Goal: Navigation & Orientation: Find specific page/section

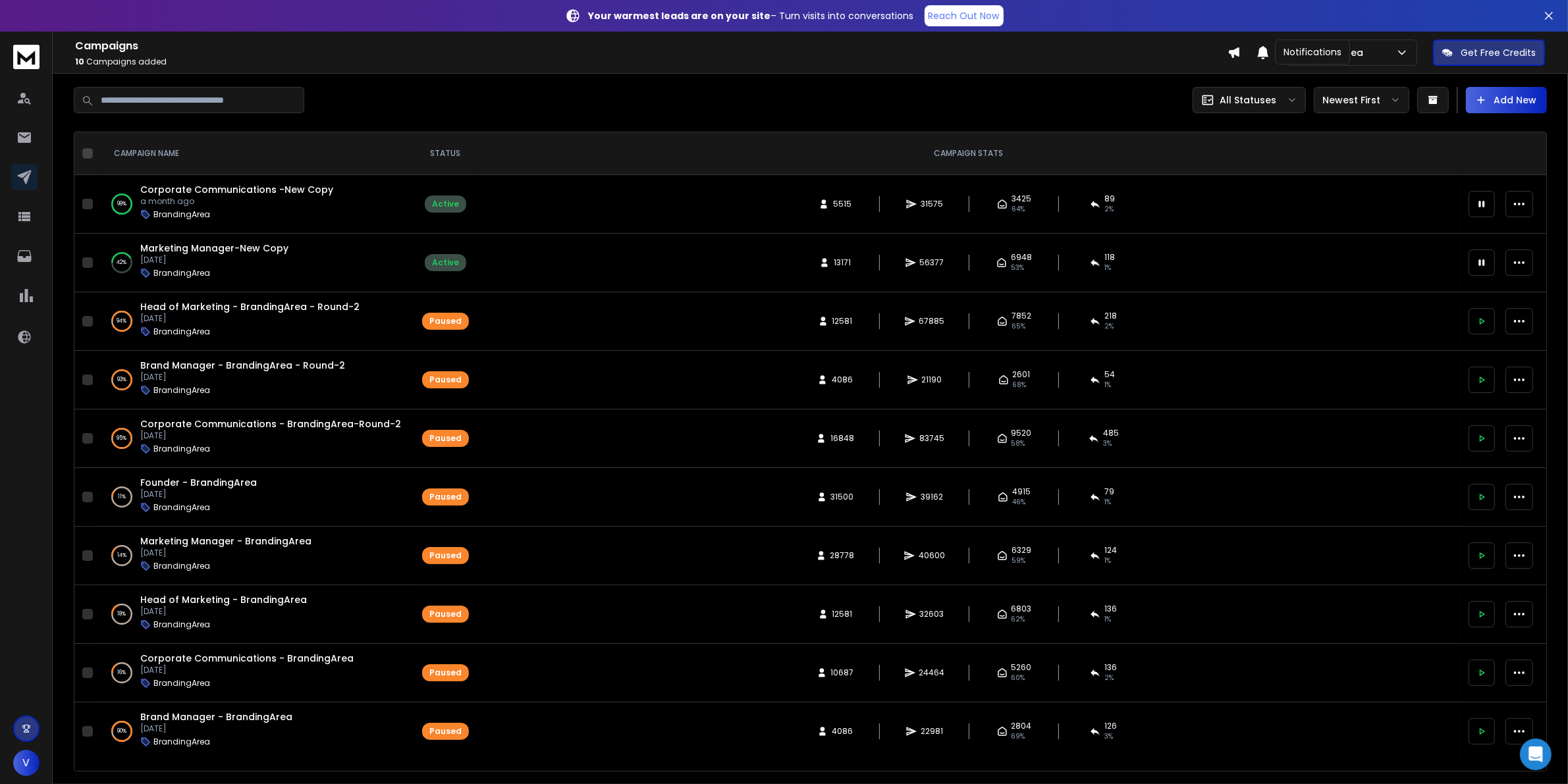
click at [1265, 52] on icon at bounding box center [1263, 52] width 12 height 13
click at [1236, 48] on icon at bounding box center [1234, 53] width 13 height 13
click at [1238, 46] on icon at bounding box center [1234, 53] width 13 height 13
click at [1238, 47] on icon at bounding box center [1234, 53] width 13 height 13
click at [1343, 54] on p "Branding Area" at bounding box center [1332, 53] width 74 height 13
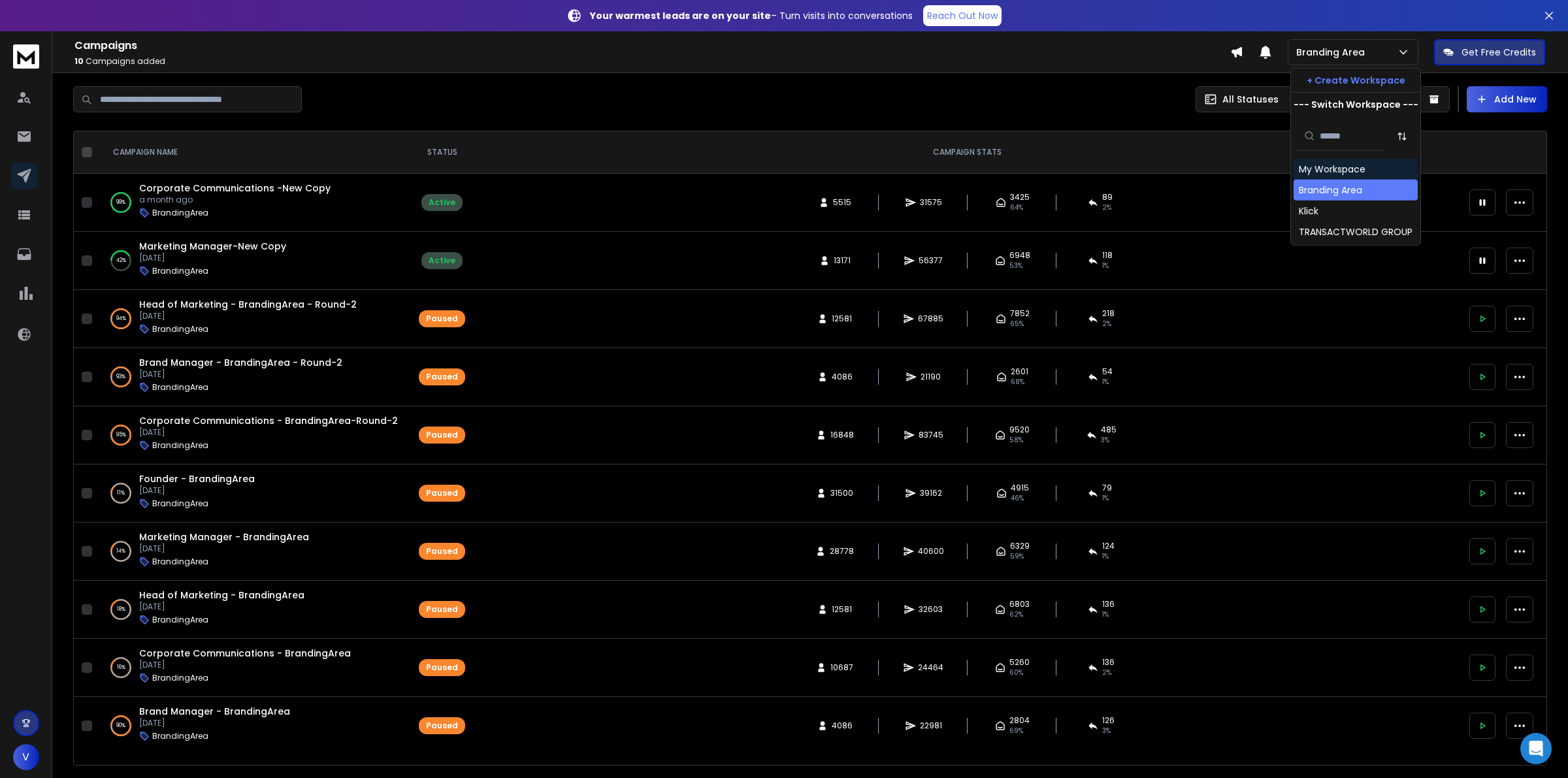
click at [1327, 171] on div "My Workspace" at bounding box center [1331, 170] width 66 height 13
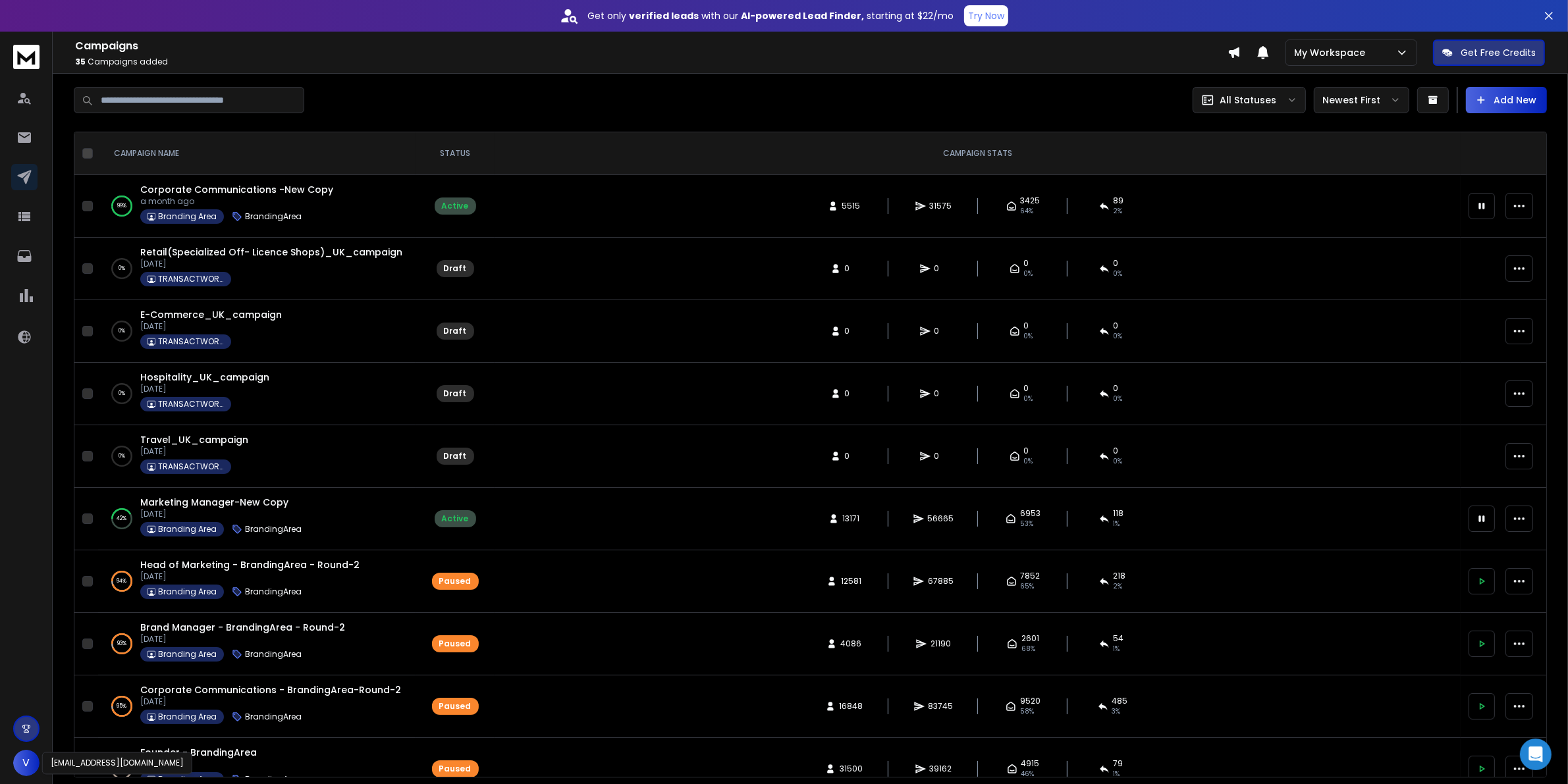
click at [27, 752] on span "V" at bounding box center [26, 763] width 26 height 26
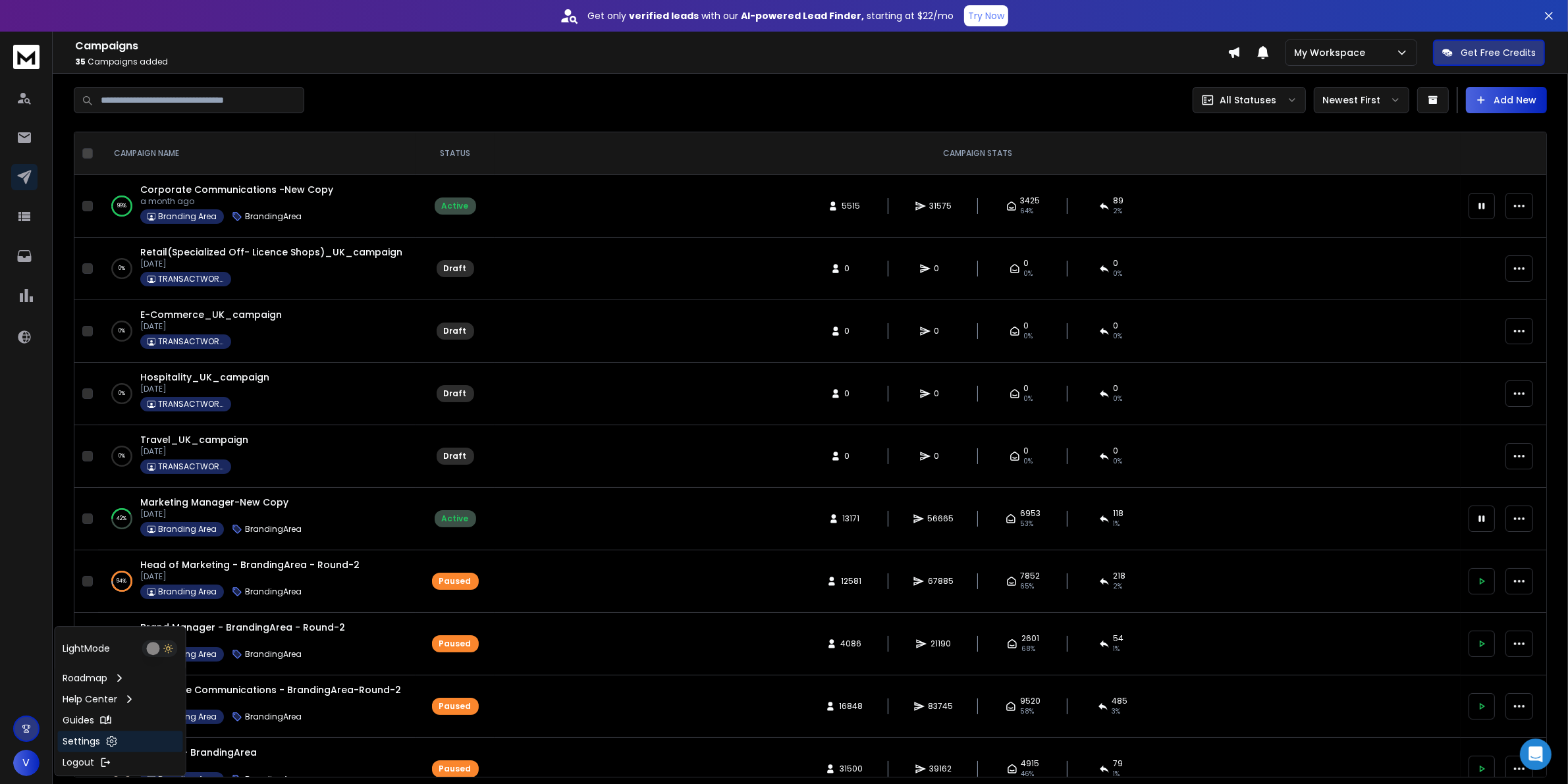
click at [87, 746] on p "Settings" at bounding box center [81, 742] width 38 height 13
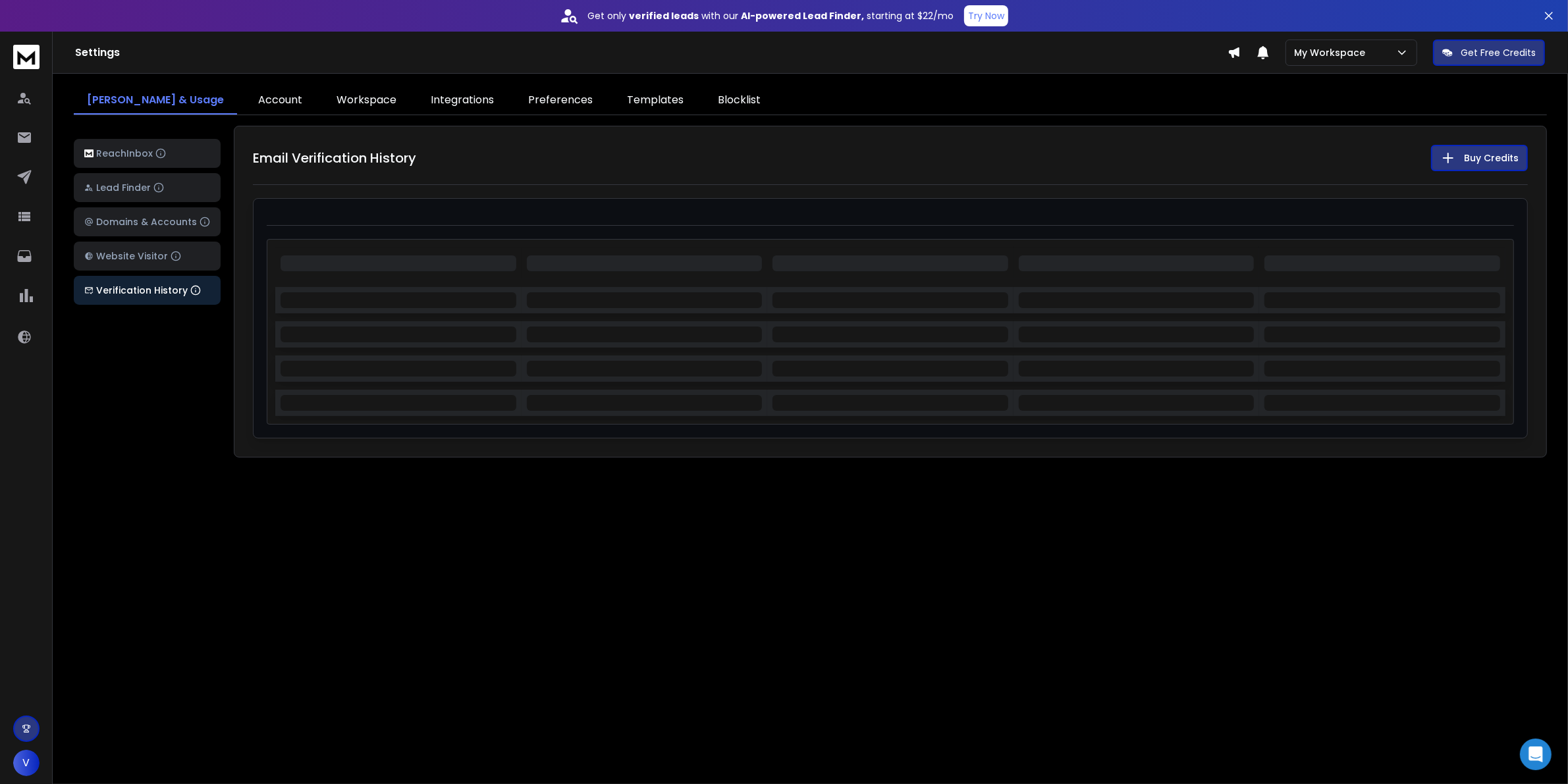
click at [135, 290] on button "Verification History" at bounding box center [147, 291] width 147 height 29
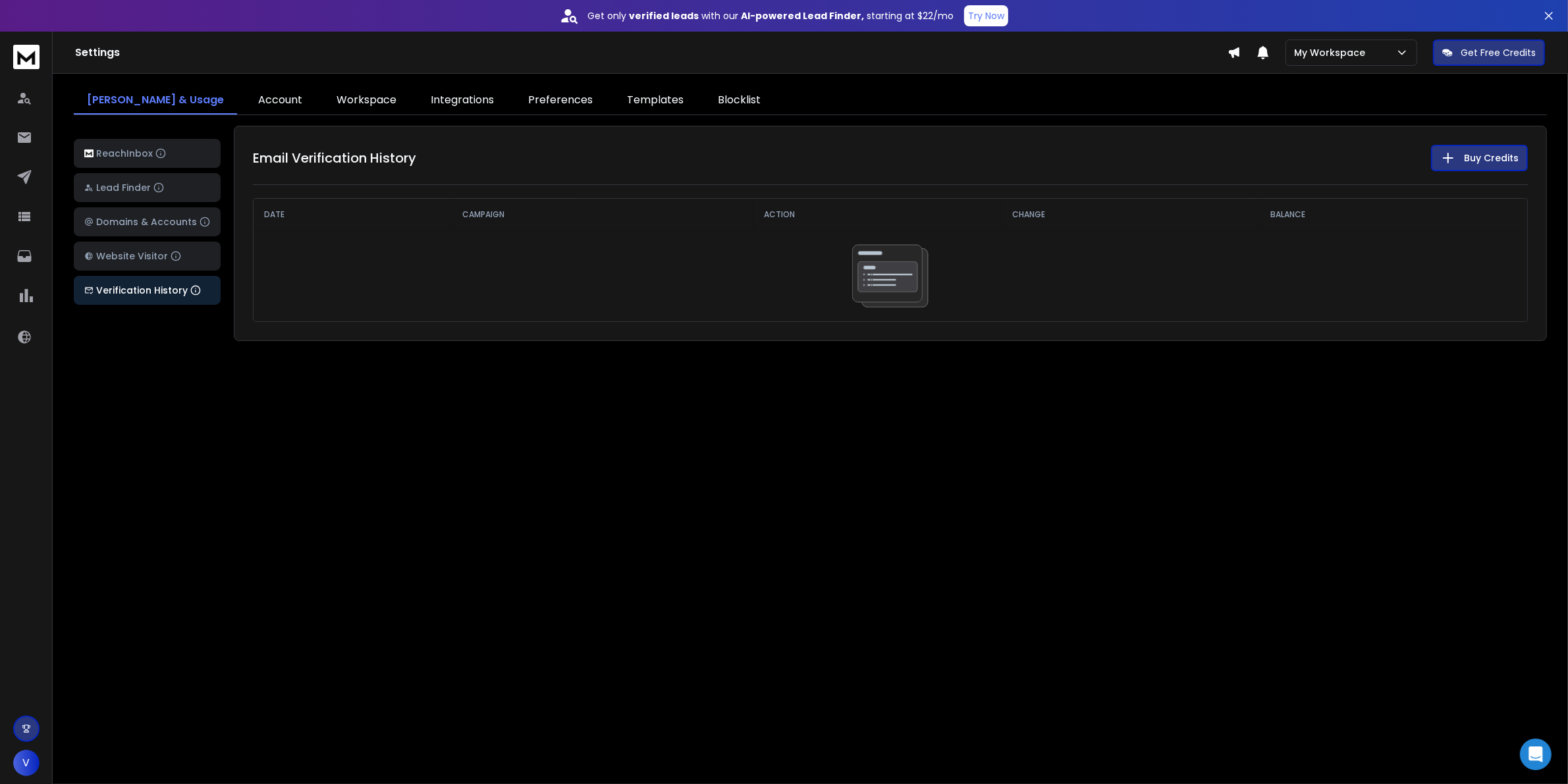
click at [245, 95] on link "Account" at bounding box center [280, 101] width 70 height 28
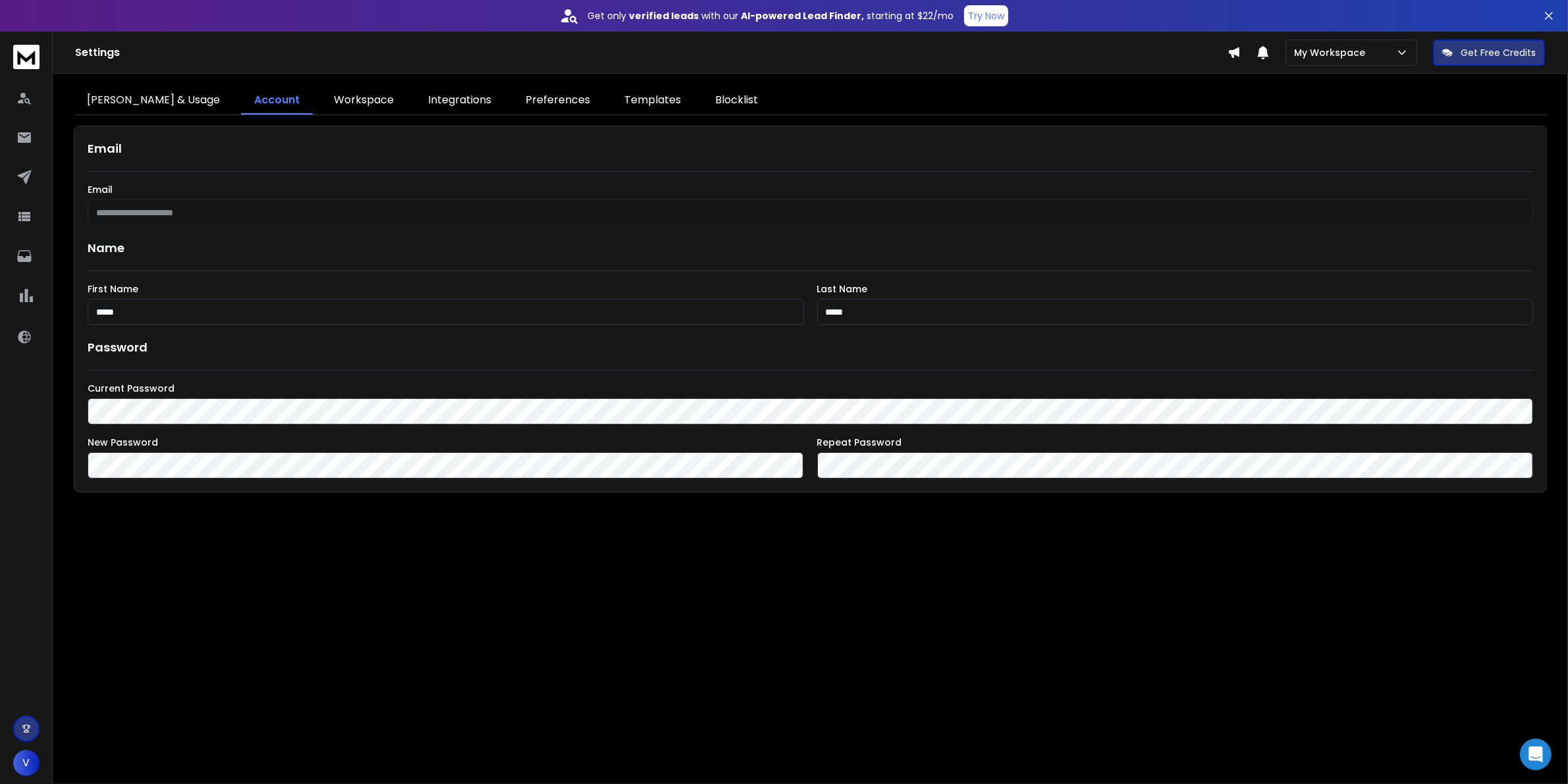
click at [325, 102] on link "Workspace" at bounding box center [364, 101] width 86 height 28
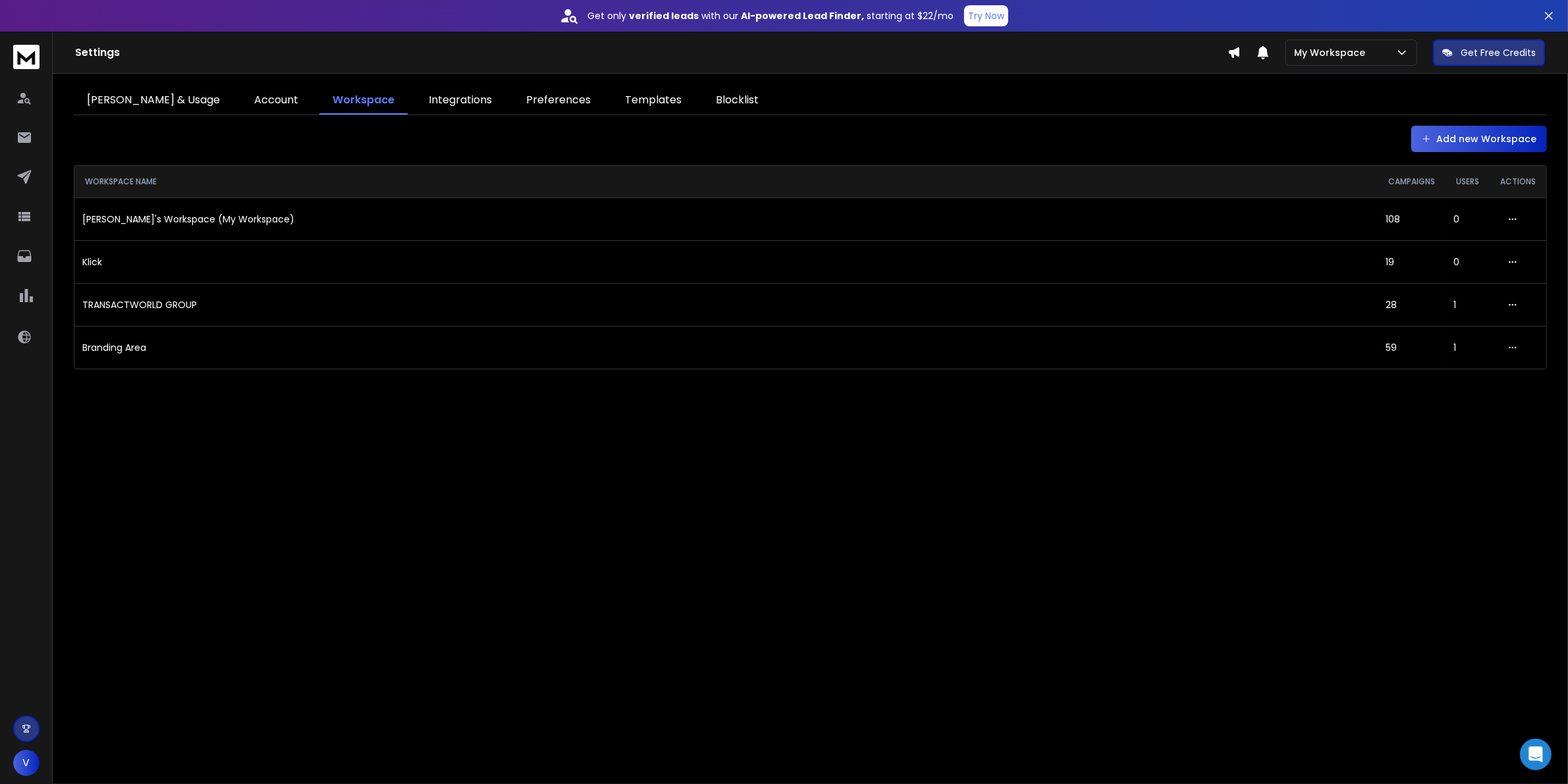
click at [415, 99] on link "Integrations" at bounding box center [460, 101] width 89 height 28
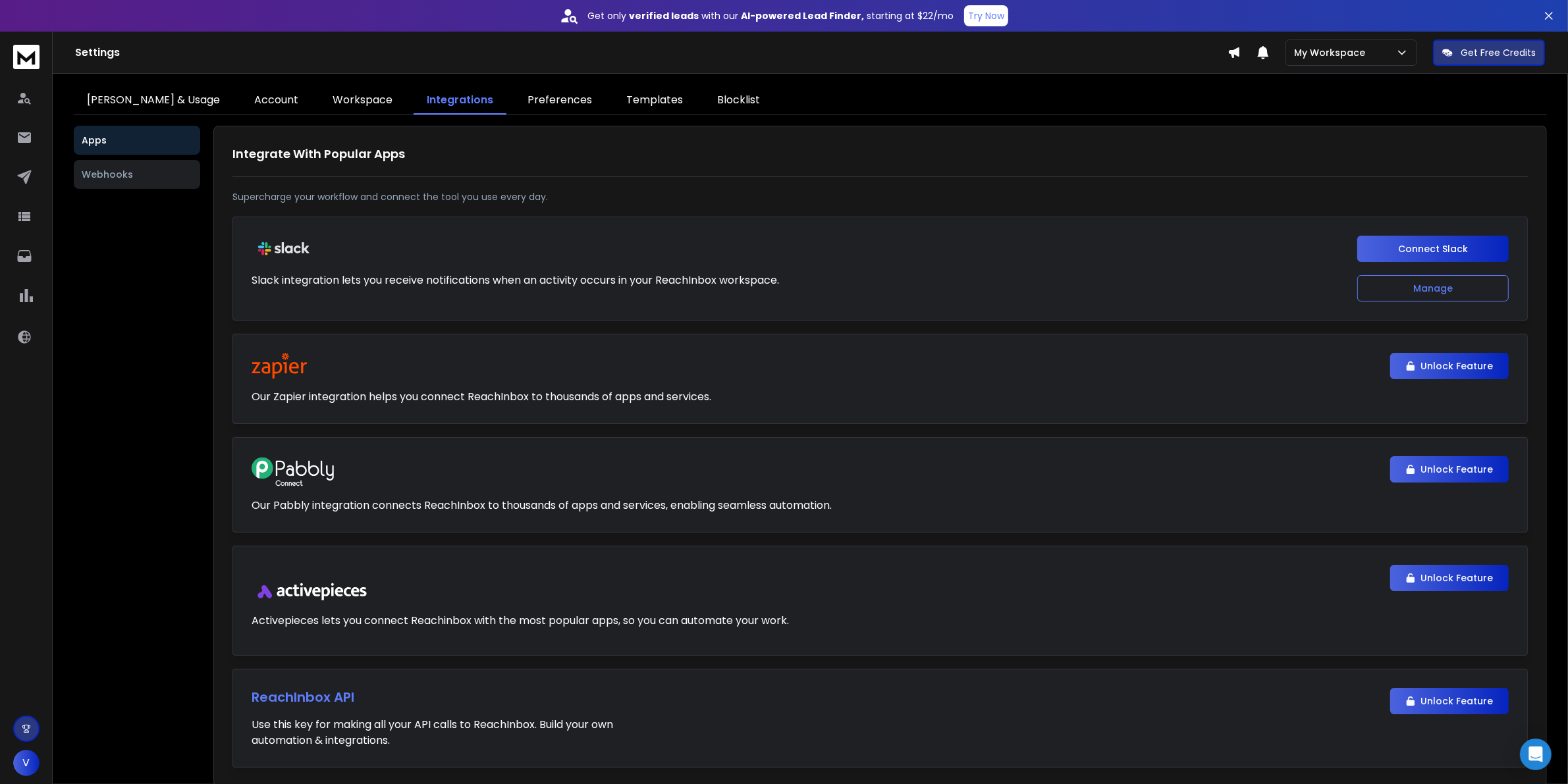
click at [514, 103] on link "Preferences" at bounding box center [559, 101] width 91 height 28
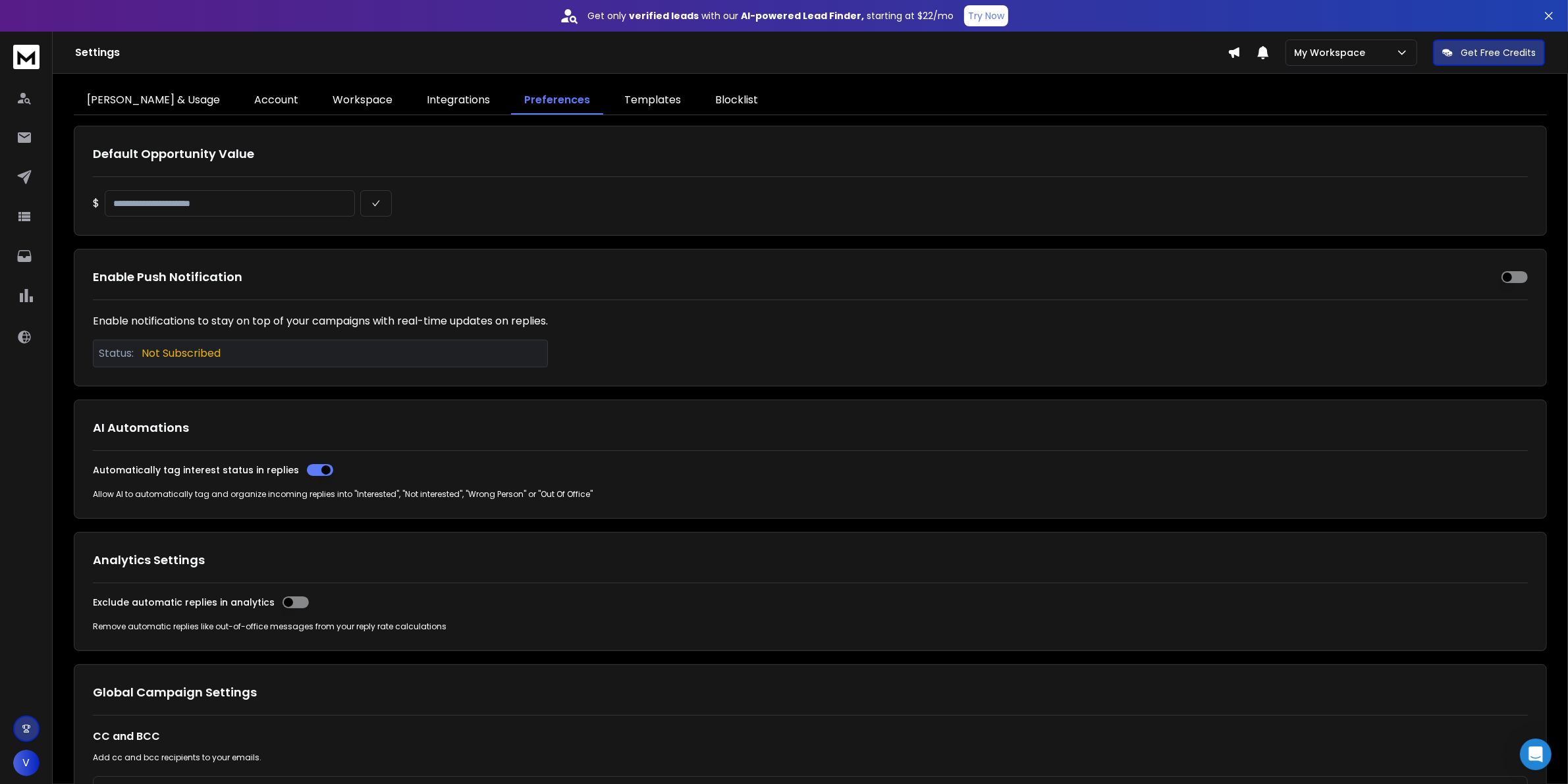
click at [223, 358] on div "Status: Not Subscribed" at bounding box center [320, 354] width 455 height 28
click at [611, 89] on link "Templates" at bounding box center [653, 101] width 83 height 28
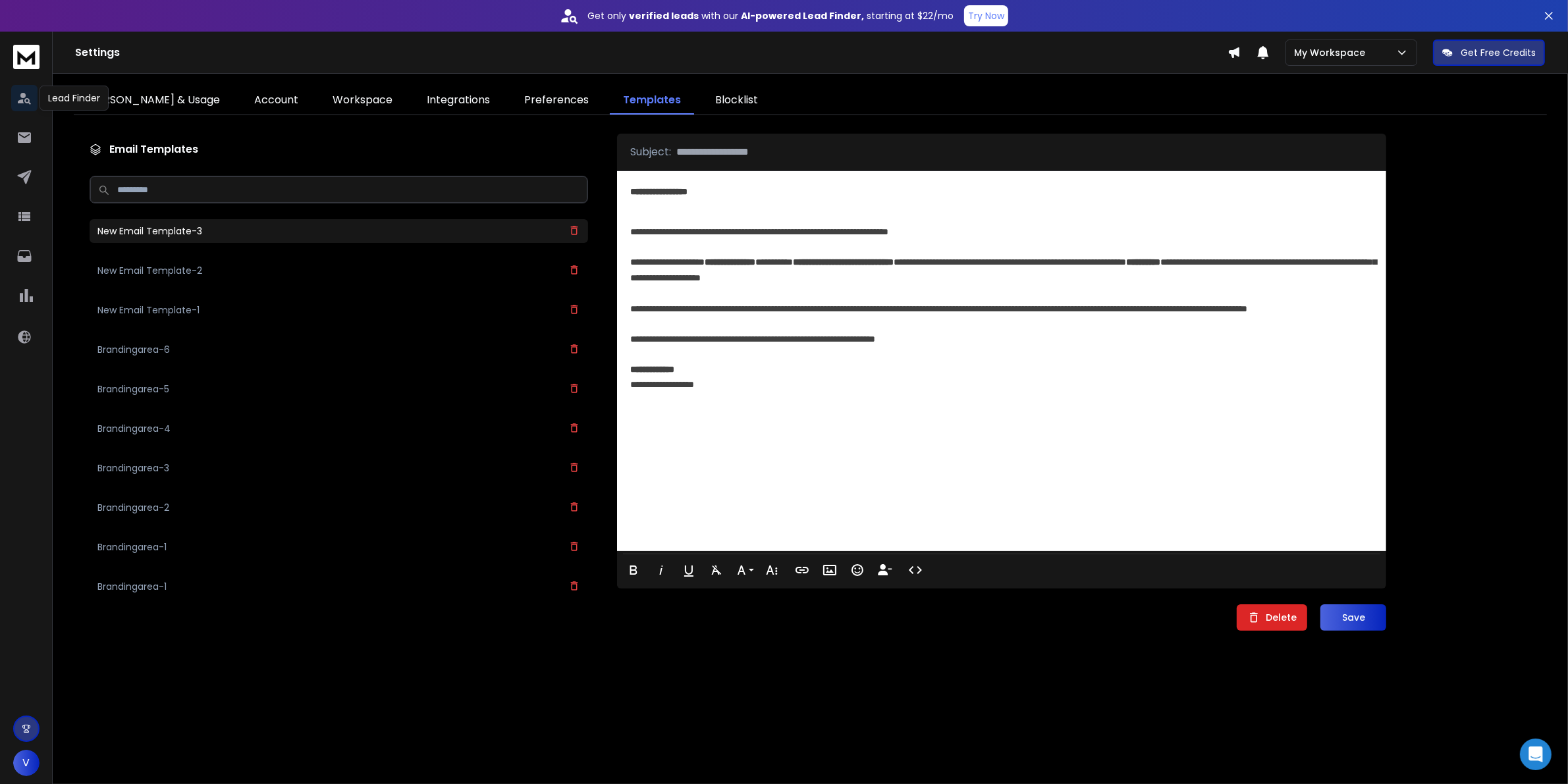
click at [19, 93] on icon at bounding box center [25, 98] width 16 height 16
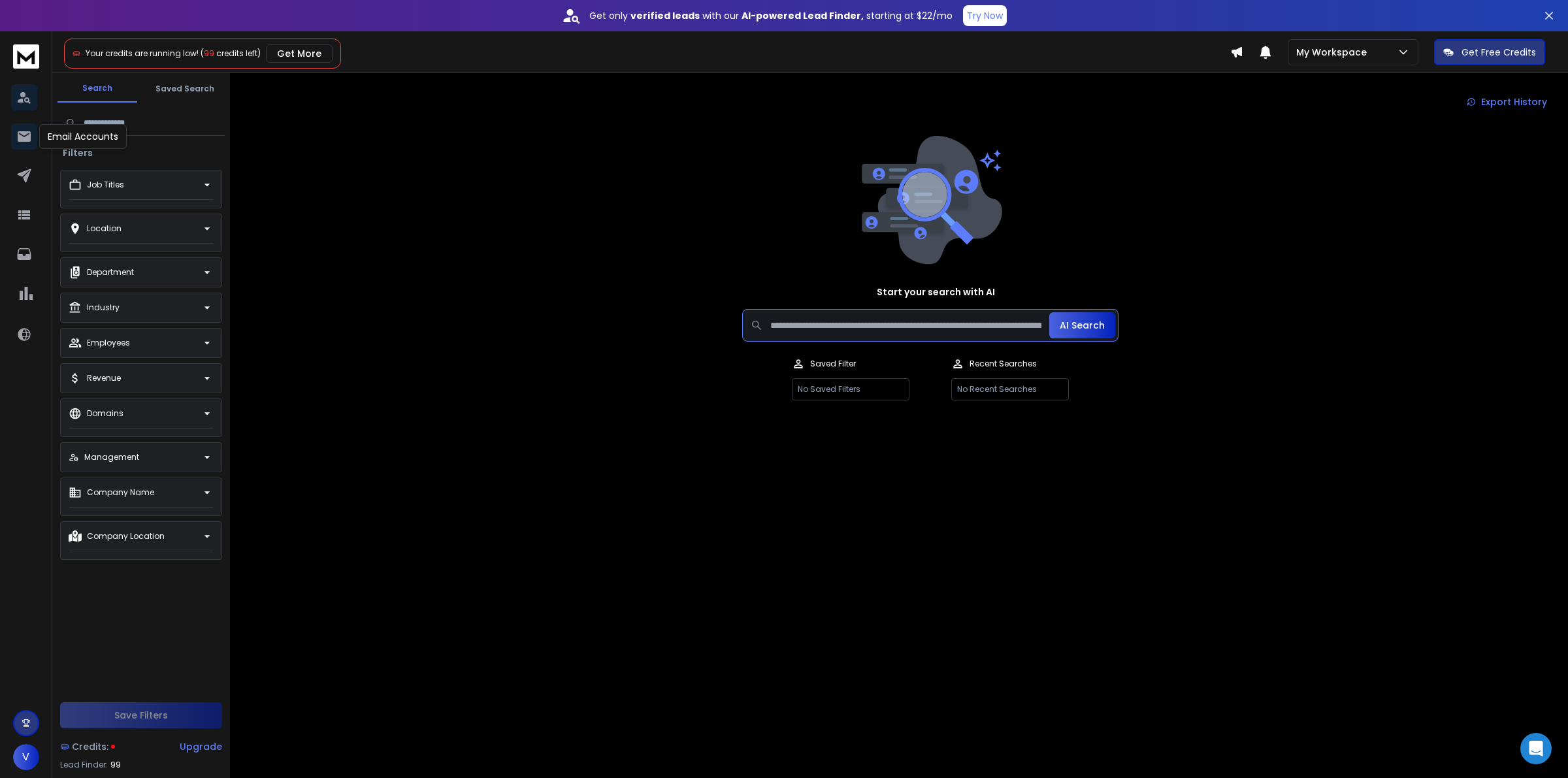
click at [24, 145] on link at bounding box center [24, 137] width 26 height 26
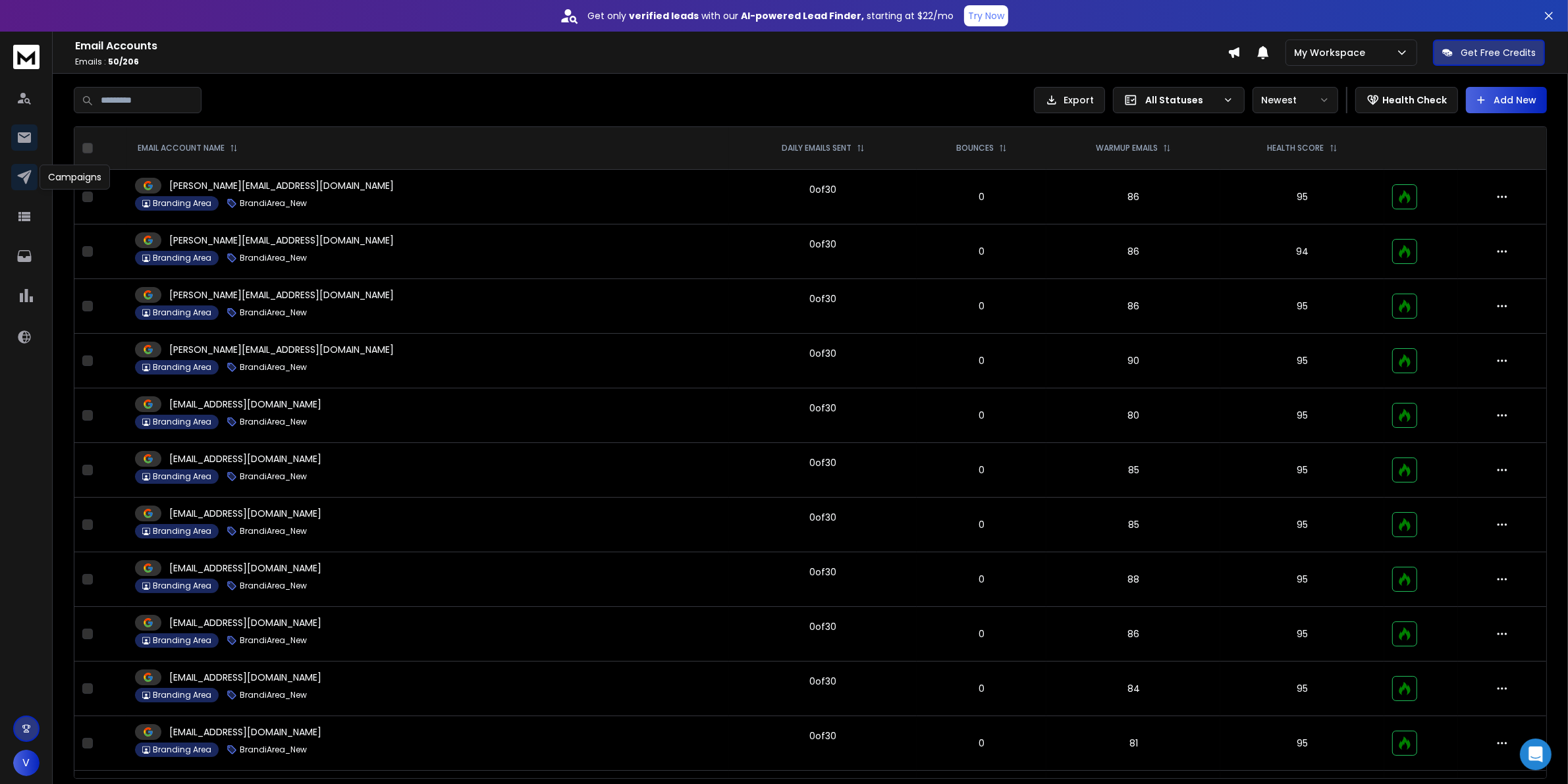
click at [25, 181] on icon at bounding box center [24, 177] width 14 height 14
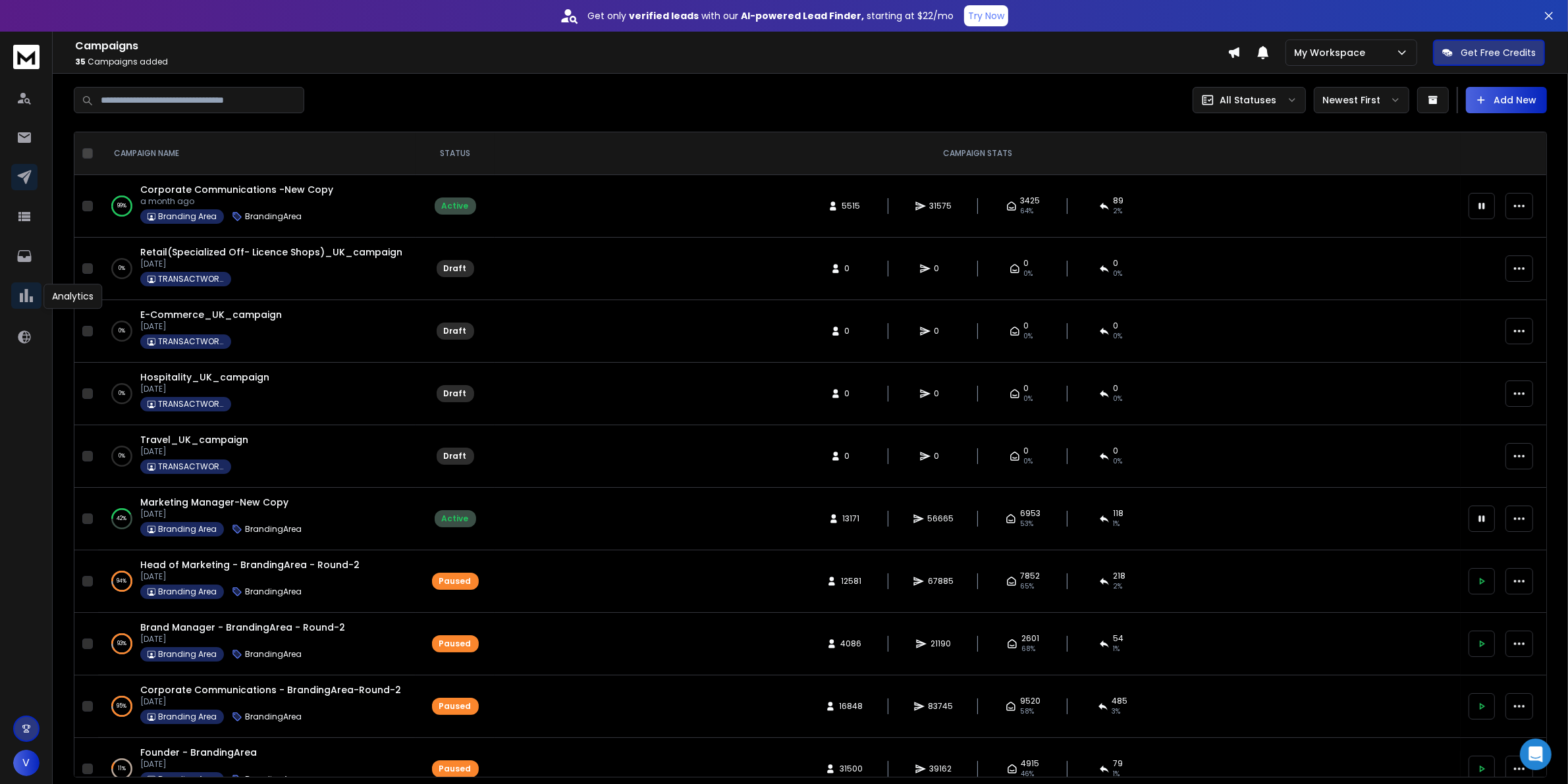
click at [21, 303] on icon at bounding box center [26, 295] width 20 height 20
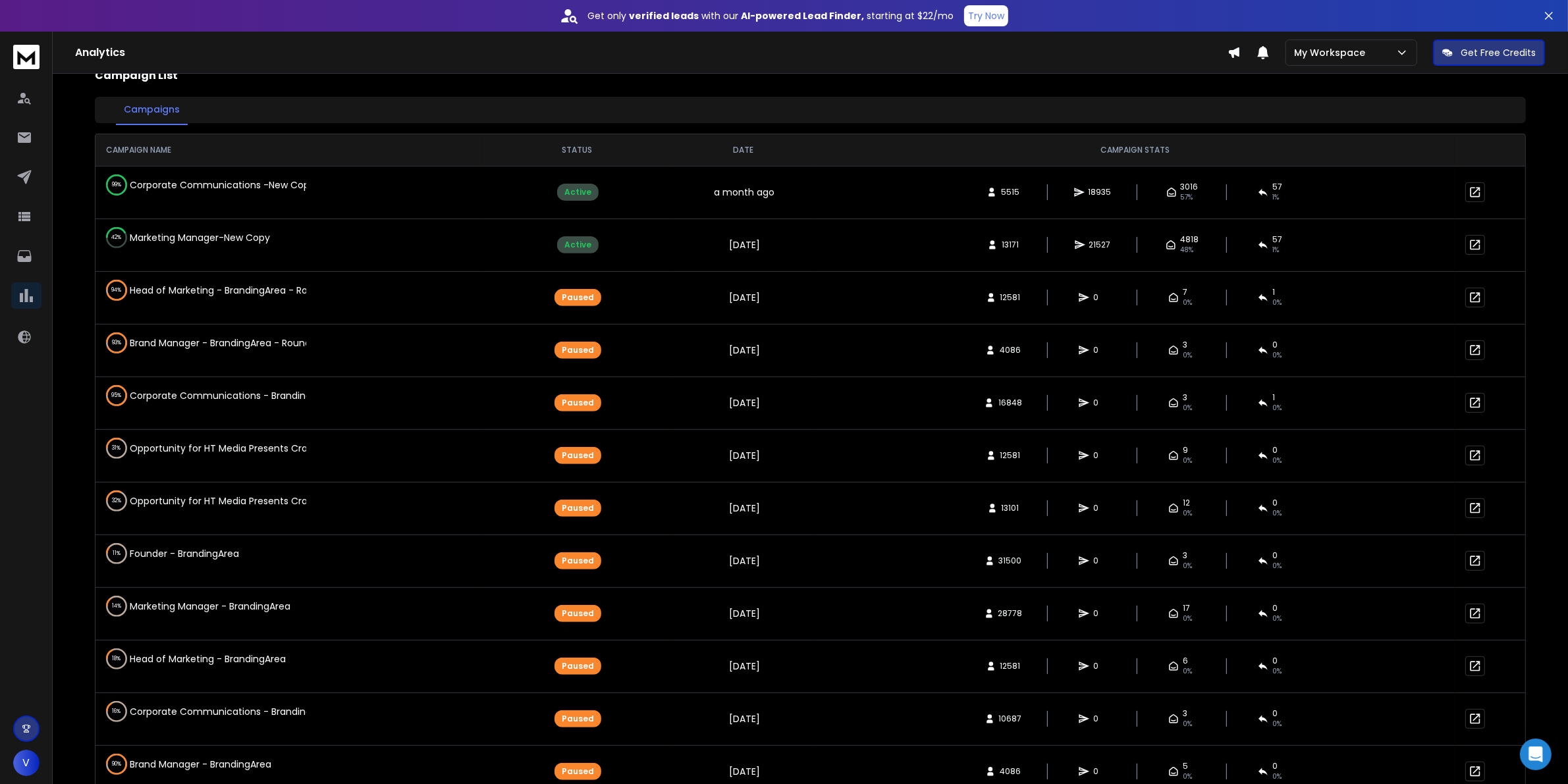
scroll to position [542, 0]
